Goal: Find specific page/section: Find specific page/section

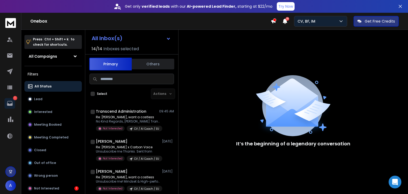
click at [312, 23] on p "CV, BF, IM" at bounding box center [308, 21] width 20 height 5
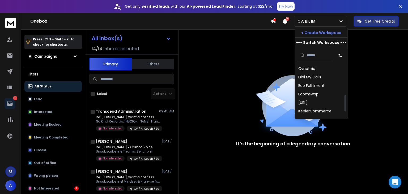
scroll to position [117, 0]
drag, startPoint x: 346, startPoint y: 83, endPoint x: 344, endPoint y: 118, distance: 35.4
click at [345, 117] on div at bounding box center [346, 109] width 2 height 16
click at [326, 105] on div "WorkWave" at bounding box center [321, 105] width 50 height 9
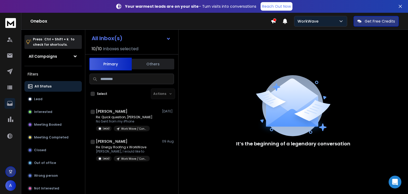
click at [321, 22] on div "WorkWave" at bounding box center [321, 21] width 46 height 5
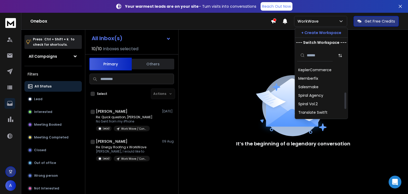
scroll to position [84, 0]
drag, startPoint x: 345, startPoint y: 72, endPoint x: 343, endPoint y: 98, distance: 26.1
click at [345, 98] on div at bounding box center [346, 99] width 2 height 16
click at [321, 97] on div "Salesmake" at bounding box center [321, 95] width 50 height 9
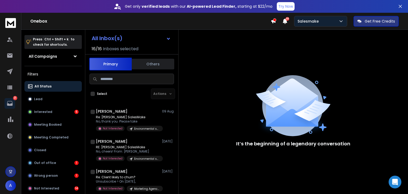
click at [315, 23] on p "Salesmake" at bounding box center [309, 21] width 23 height 5
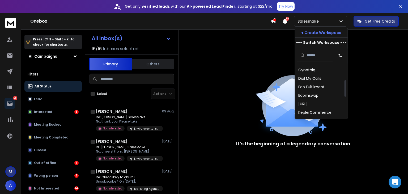
scroll to position [49, 0]
drag, startPoint x: 346, startPoint y: 73, endPoint x: 343, endPoint y: 88, distance: 15.5
click at [345, 88] on div at bounding box center [346, 88] width 2 height 16
click at [320, 85] on div "Eco Fulfilment" at bounding box center [321, 88] width 50 height 9
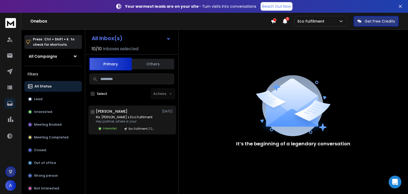
click at [143, 109] on div "[PERSON_NAME] [DATE]" at bounding box center [135, 111] width 78 height 5
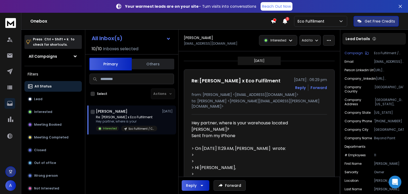
click at [11, 24] on img at bounding box center [10, 23] width 11 height 10
